Goal: Task Accomplishment & Management: Complete application form

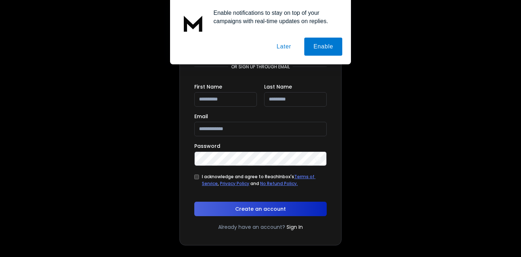
scroll to position [48, 0]
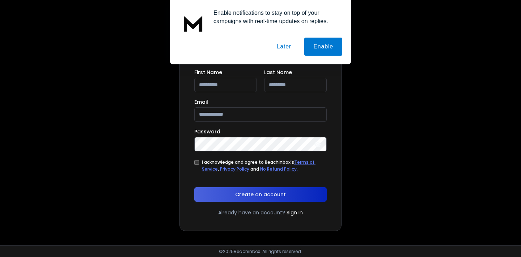
click at [289, 50] on button "Later" at bounding box center [283, 47] width 33 height 18
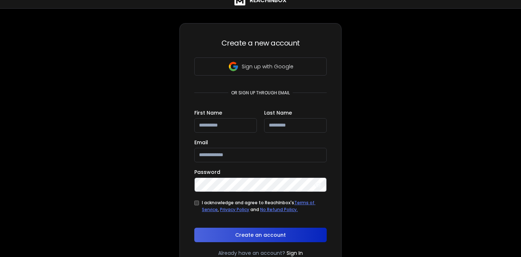
scroll to position [7, 0]
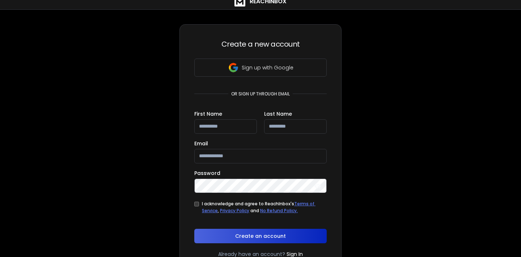
click at [230, 129] on input "text" at bounding box center [225, 126] width 63 height 14
type input "****"
type input "*********"
click at [226, 155] on input "email" at bounding box center [260, 156] width 132 height 14
click at [413, 106] on div "Welcome to ReachInbox 10x your leads, meetings and deals. Create a new account …" at bounding box center [260, 148] width 521 height 248
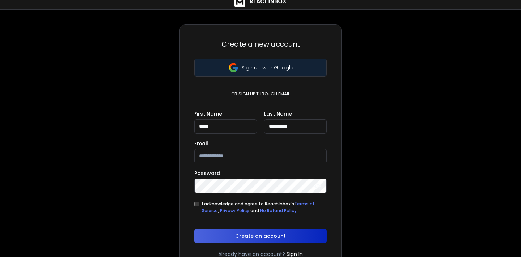
click at [275, 66] on p "Sign up with Google" at bounding box center [268, 67] width 52 height 7
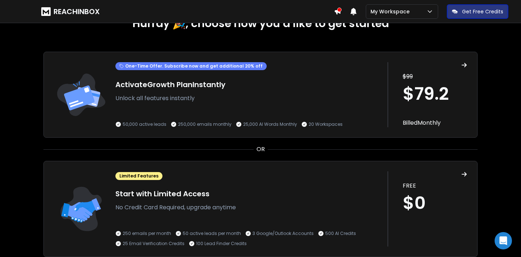
scroll to position [27, 0]
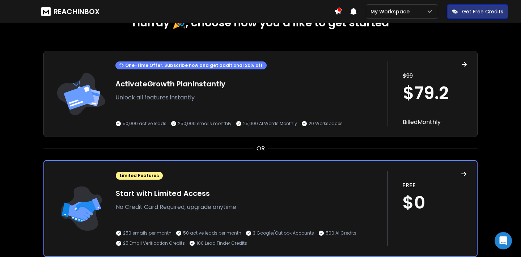
click at [320, 187] on div "Limited Features Start with Limited Access No Credit Card Required, upgrade any…" at bounding box center [248, 208] width 264 height 75
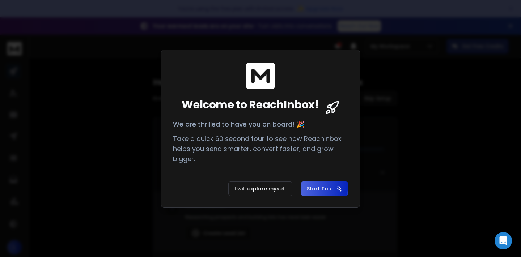
click at [324, 191] on span "Start Tour" at bounding box center [324, 188] width 35 height 7
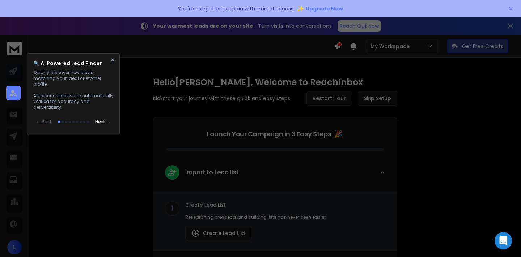
click at [276, 72] on div "Hello [PERSON_NAME] , Welcome to ReachInbox Kickstart your journey with these q…" at bounding box center [275, 204] width 469 height 279
click at [332, 59] on div "Hello [PERSON_NAME] , Welcome to ReachInbox Kickstart your journey with these q…" at bounding box center [275, 205] width 492 height 294
click at [103, 120] on button "Next →" at bounding box center [102, 122] width 21 height 14
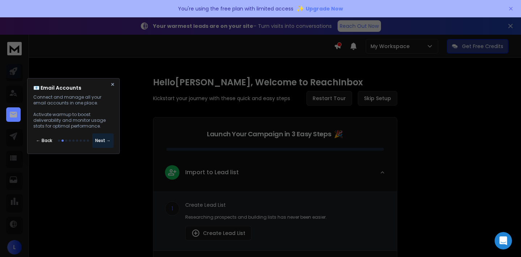
click at [99, 141] on button "Next →" at bounding box center [102, 140] width 21 height 14
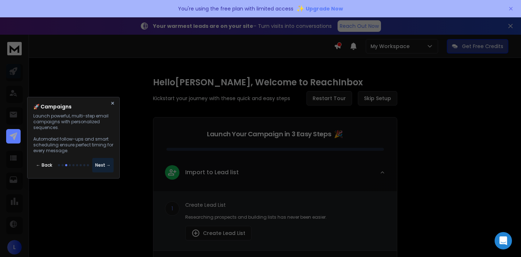
click at [102, 162] on button "Next →" at bounding box center [102, 165] width 21 height 14
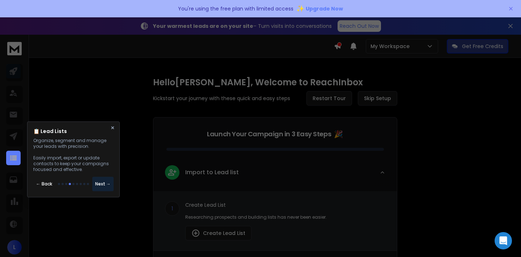
click at [99, 186] on button "Next →" at bounding box center [102, 184] width 21 height 14
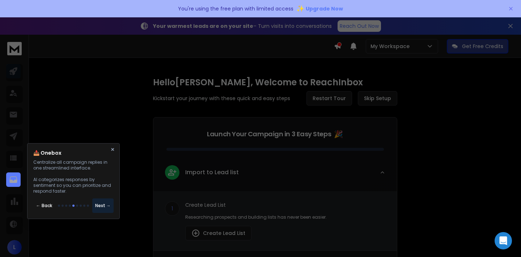
click at [99, 206] on button "Next →" at bounding box center [102, 206] width 21 height 14
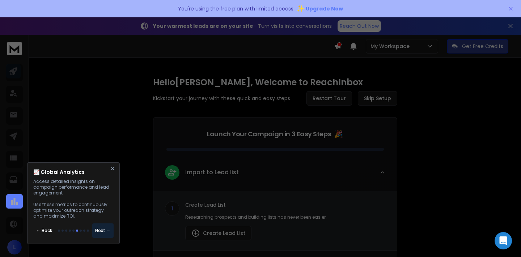
click at [99, 233] on button "Next →" at bounding box center [102, 231] width 21 height 14
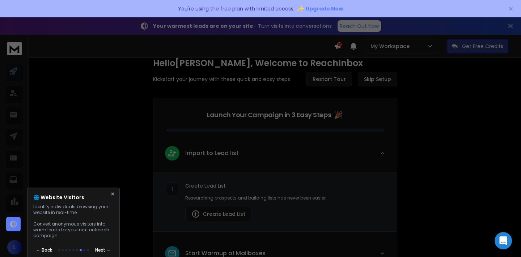
scroll to position [37, 0]
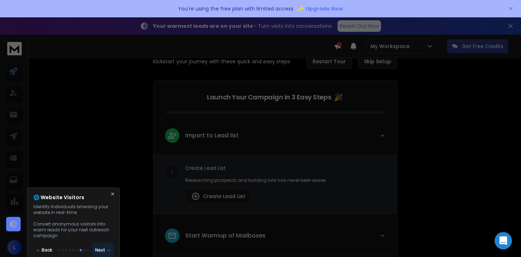
click at [104, 248] on button "Next →" at bounding box center [102, 250] width 21 height 14
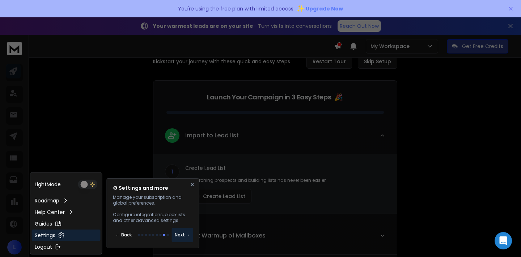
click at [184, 237] on button "Next →" at bounding box center [182, 235] width 21 height 14
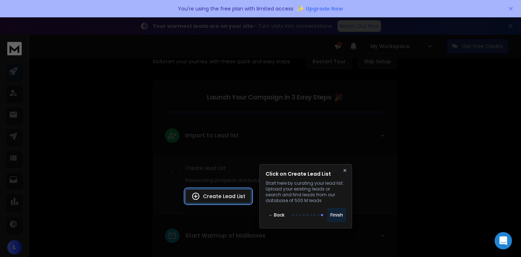
click at [331, 214] on button "Finish" at bounding box center [336, 215] width 18 height 14
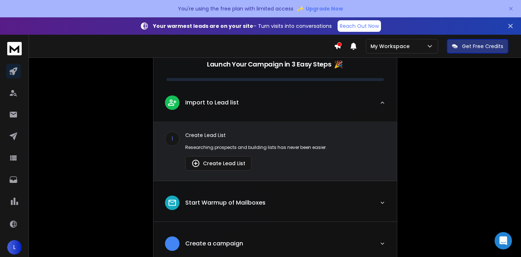
scroll to position [94, 0]
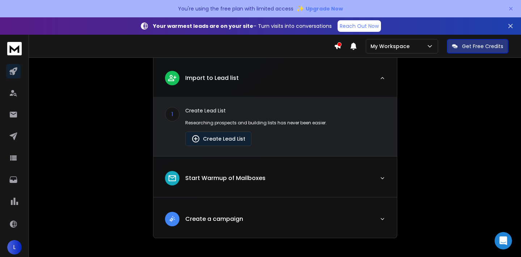
click at [218, 140] on button "Create Lead List" at bounding box center [218, 139] width 66 height 14
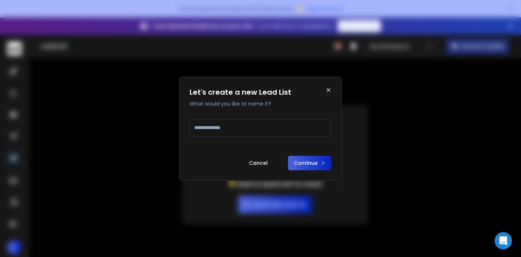
click at [223, 129] on input at bounding box center [261, 128] width 142 height 18
type input "**********"
click at [302, 163] on button "Continue" at bounding box center [309, 163] width 43 height 14
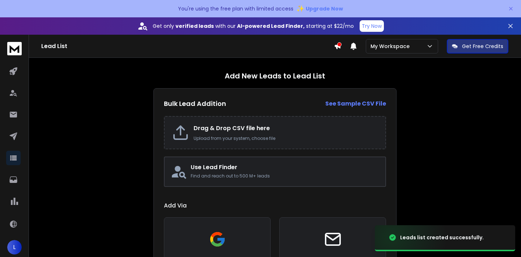
scroll to position [26, 0]
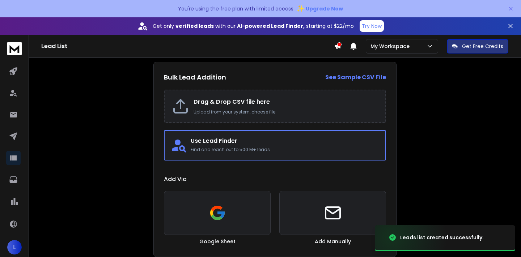
click at [260, 140] on h2 "Use Lead Finder" at bounding box center [285, 141] width 189 height 9
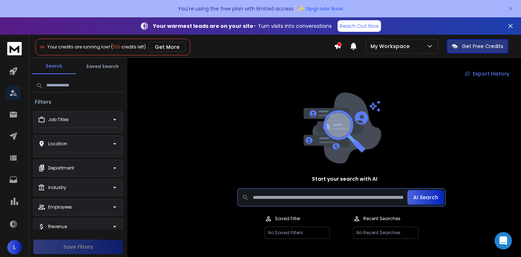
click at [84, 116] on div "Job Titles" at bounding box center [78, 119] width 80 height 7
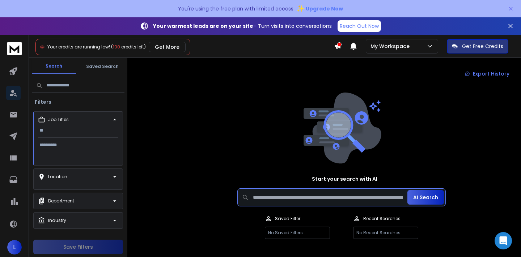
type input "***"
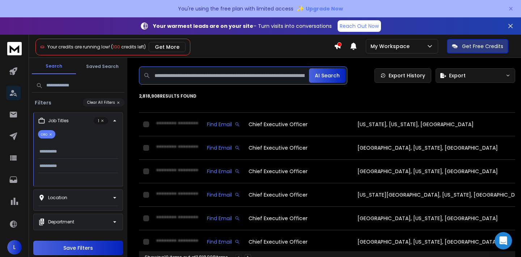
scroll to position [110, 0]
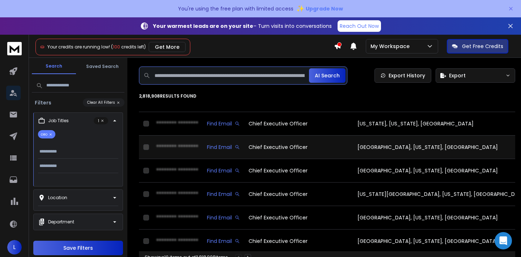
click at [149, 149] on div at bounding box center [147, 147] width 9 height 6
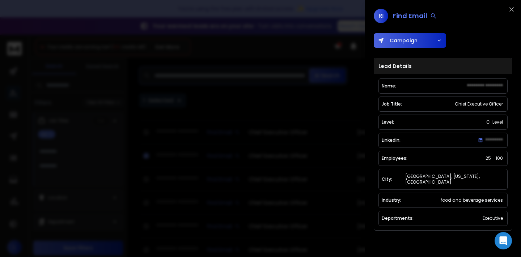
click at [425, 40] on div "Campaign" at bounding box center [406, 40] width 56 height 7
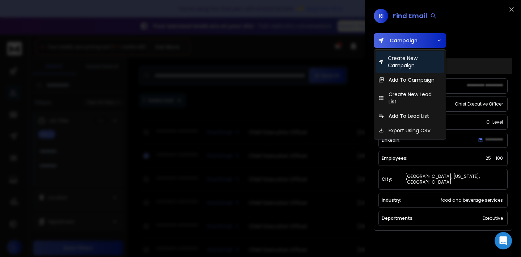
click at [407, 64] on p "Create New Campaign" at bounding box center [413, 61] width 55 height 17
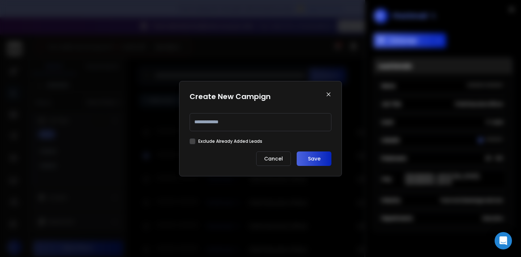
click at [253, 122] on input at bounding box center [261, 122] width 142 height 18
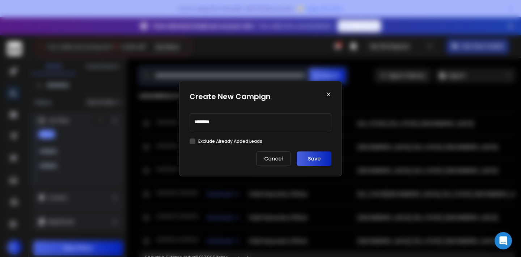
type input "*******"
click at [315, 162] on button "Save" at bounding box center [314, 159] width 35 height 14
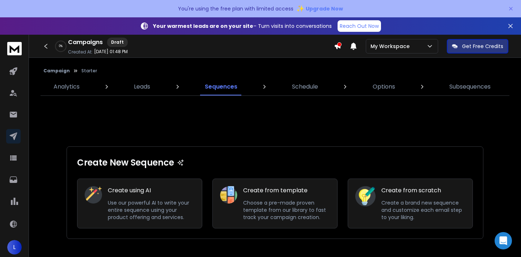
click at [301, 199] on div "Create from template Choose a pre-made proven template from our library to fast…" at bounding box center [286, 203] width 87 height 35
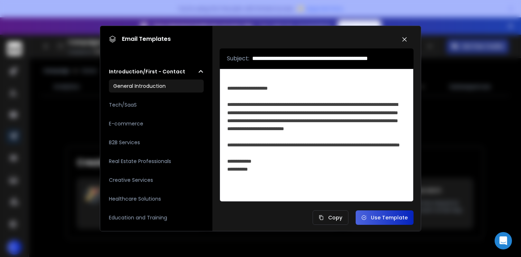
click at [404, 40] on icon at bounding box center [404, 39] width 7 height 7
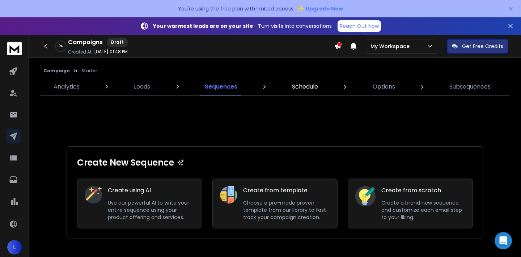
click at [308, 87] on p "Schedule" at bounding box center [305, 86] width 26 height 9
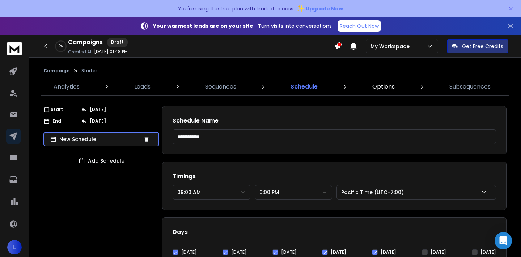
click at [374, 90] on p "Options" at bounding box center [383, 86] width 22 height 9
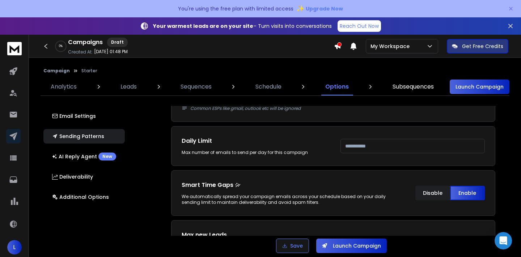
scroll to position [200, 0]
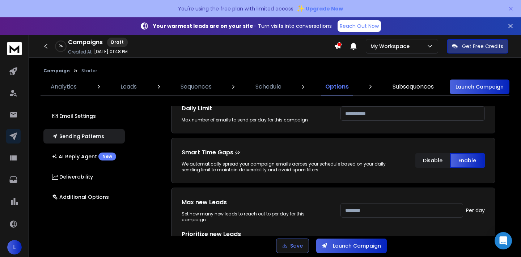
click at [412, 87] on p "Subsequences" at bounding box center [412, 86] width 41 height 9
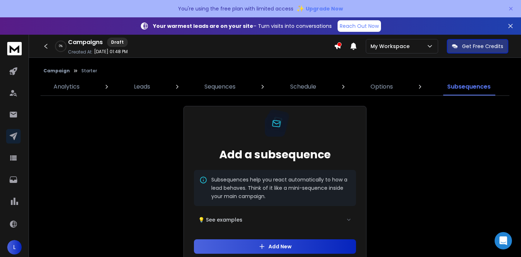
scroll to position [17, 0]
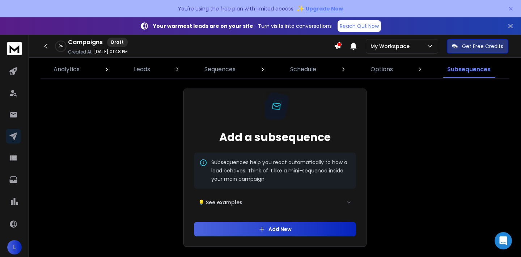
click at [322, 8] on span "Upgrade Now" at bounding box center [324, 8] width 37 height 7
